Goal: Task Accomplishment & Management: Manage account settings

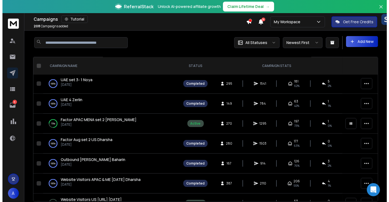
scroll to position [425, 0]
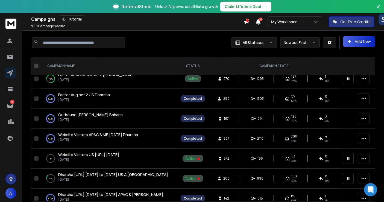
click at [90, 157] on p "2 months ago" at bounding box center [88, 159] width 61 height 4
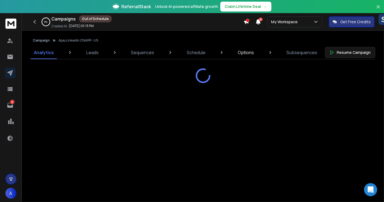
click at [248, 52] on p "Options" at bounding box center [246, 52] width 16 height 7
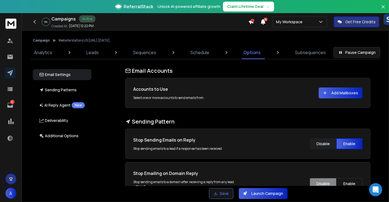
click at [331, 92] on button "Add Mailboxes" at bounding box center [340, 92] width 44 height 11
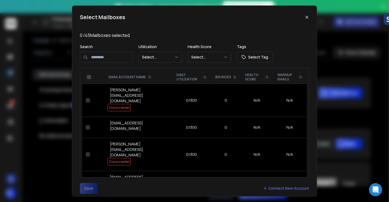
click at [110, 58] on input at bounding box center [106, 57] width 53 height 11
type input "****"
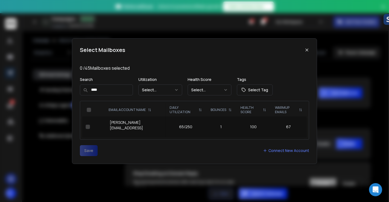
click at [89, 129] on td at bounding box center [93, 126] width 22 height 21
click at [87, 128] on button "button" at bounding box center [88, 127] width 4 height 4
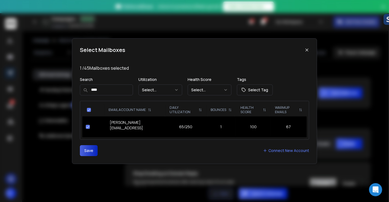
click at [86, 147] on button "Save" at bounding box center [89, 150] width 18 height 11
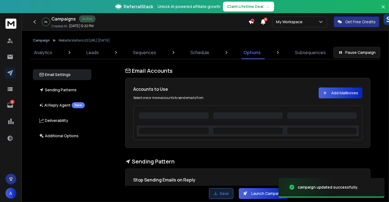
click at [223, 193] on button "Save" at bounding box center [221, 193] width 24 height 11
click at [265, 193] on button "Launch Campaign" at bounding box center [267, 193] width 49 height 11
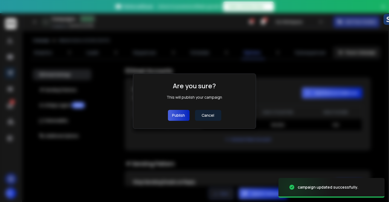
click at [181, 113] on button "Publish" at bounding box center [179, 115] width 22 height 11
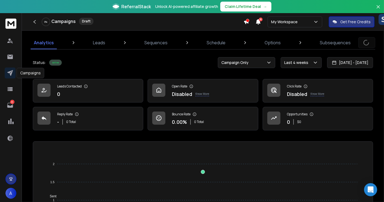
click at [10, 68] on link at bounding box center [10, 72] width 11 height 11
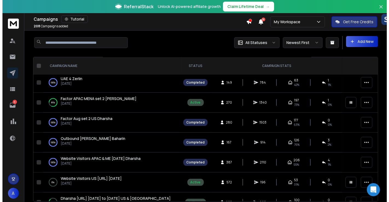
scroll to position [425, 0]
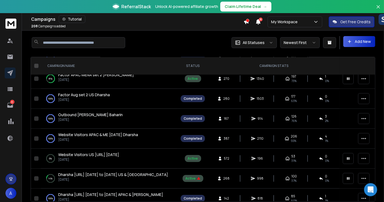
click at [114, 173] on span "Dharsha Factor.ai July 29 to Aug 4 US & Canada" at bounding box center [113, 174] width 110 height 5
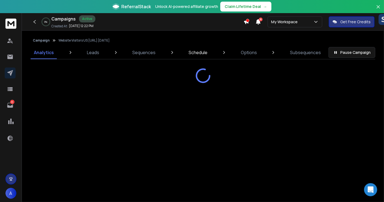
click at [193, 48] on link "Schedule" at bounding box center [198, 52] width 25 height 13
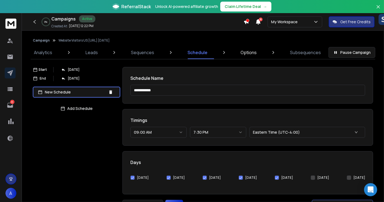
click at [260, 51] on link "Options" at bounding box center [248, 52] width 23 height 13
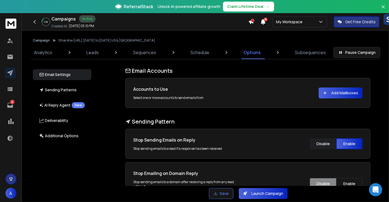
click at [328, 91] on button "Add Mailboxes" at bounding box center [340, 92] width 44 height 11
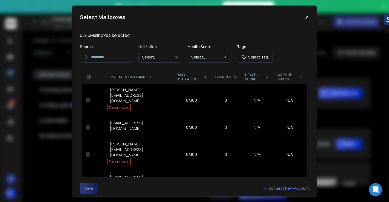
click at [107, 57] on input at bounding box center [106, 57] width 53 height 11
type input "*******"
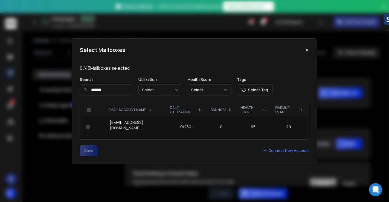
click at [88, 125] on button "button" at bounding box center [88, 127] width 4 height 4
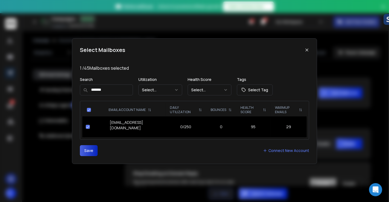
click at [88, 147] on button "Save" at bounding box center [89, 150] width 18 height 11
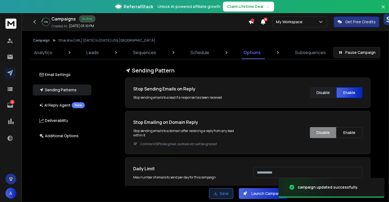
scroll to position [93, 0]
drag, startPoint x: 222, startPoint y: 190, endPoint x: 254, endPoint y: 189, distance: 32.5
click at [222, 190] on button "Save" at bounding box center [221, 193] width 24 height 11
click at [259, 192] on button "Launch Campaign" at bounding box center [263, 193] width 49 height 11
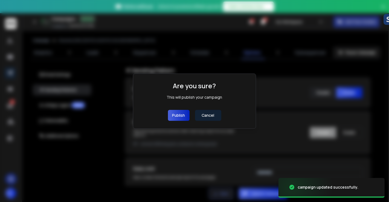
click at [184, 114] on button "Publish" at bounding box center [179, 115] width 22 height 11
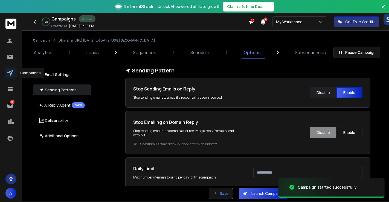
click at [12, 75] on icon at bounding box center [10, 73] width 7 height 7
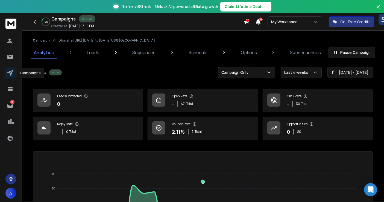
click at [8, 73] on icon at bounding box center [10, 73] width 7 height 7
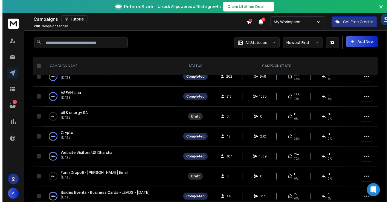
scroll to position [697, 0]
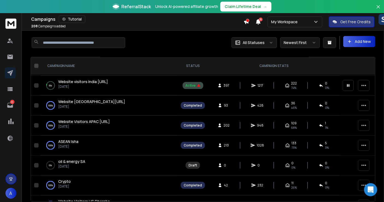
click at [93, 81] on span "Website visitors India [URL]" at bounding box center [83, 81] width 50 height 5
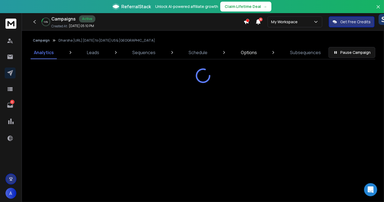
click at [252, 55] on p "Options" at bounding box center [249, 52] width 16 height 7
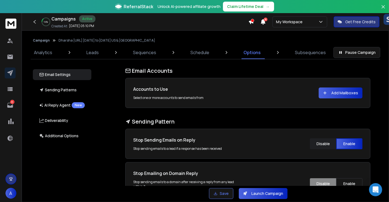
click at [346, 92] on button "Add Mailboxes" at bounding box center [340, 92] width 44 height 11
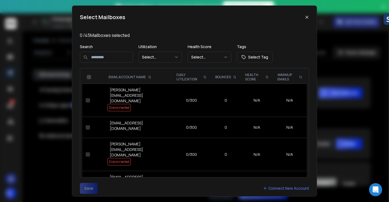
click at [115, 54] on input at bounding box center [106, 57] width 53 height 11
type input "****"
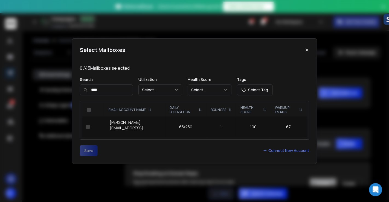
click at [88, 127] on button "button" at bounding box center [88, 127] width 4 height 4
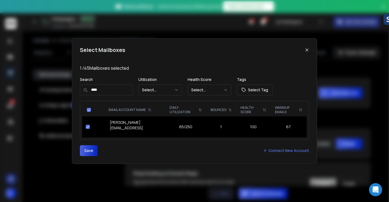
click at [87, 145] on button "Save" at bounding box center [89, 150] width 18 height 11
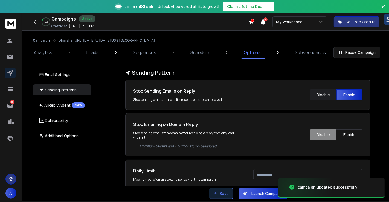
scroll to position [93, 0]
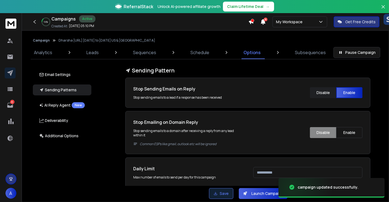
click at [221, 191] on button "Save" at bounding box center [221, 193] width 24 height 11
click at [250, 190] on button "Launch Campaign" at bounding box center [267, 193] width 49 height 11
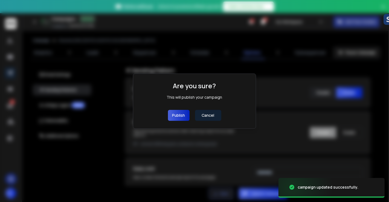
click at [180, 113] on button "Publish" at bounding box center [179, 115] width 22 height 11
